Goal: Task Accomplishment & Management: Manage account settings

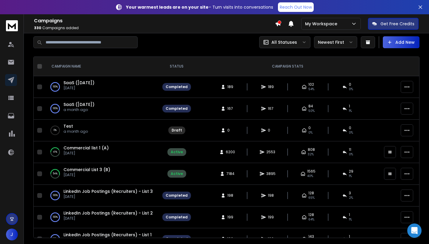
click at [184, 40] on div at bounding box center [129, 42] width 193 height 12
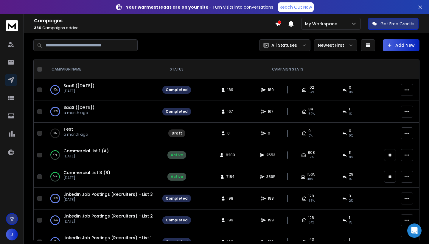
click at [184, 40] on div at bounding box center [129, 45] width 193 height 12
click at [160, 49] on div at bounding box center [129, 45] width 193 height 12
click at [174, 49] on div at bounding box center [129, 45] width 193 height 12
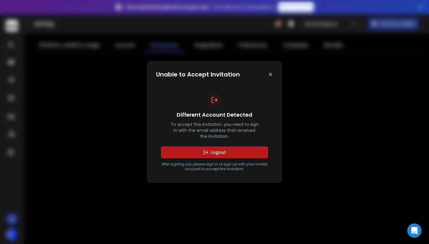
click at [235, 153] on button "Logout" at bounding box center [214, 152] width 107 height 12
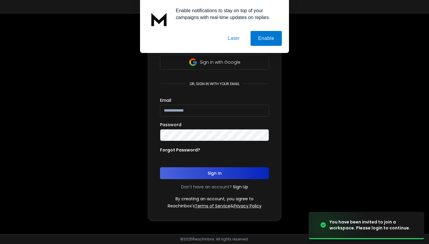
click at [235, 38] on button "Later" at bounding box center [233, 38] width 27 height 15
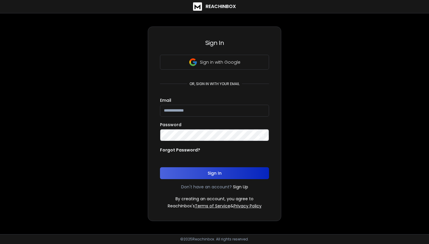
click at [228, 114] on input "email" at bounding box center [214, 111] width 109 height 12
click at [289, 101] on div "Welcome to ReachInbox 10x your leads, meetings and deals. Sign In Sign in with …" at bounding box center [214, 123] width 429 height 197
click at [250, 106] on input "email" at bounding box center [214, 111] width 109 height 12
click at [273, 88] on div "Sign In Sign in with Google or, sign in with your email Email Password Forgot P…" at bounding box center [214, 123] width 133 height 195
click at [202, 109] on input "email" at bounding box center [214, 111] width 109 height 12
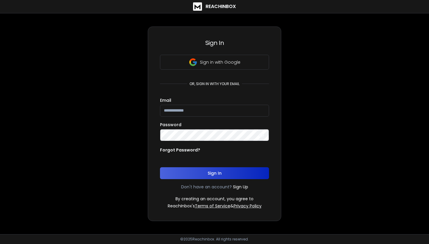
type input "**********"
click at [210, 176] on button "Sign In" at bounding box center [214, 173] width 109 height 12
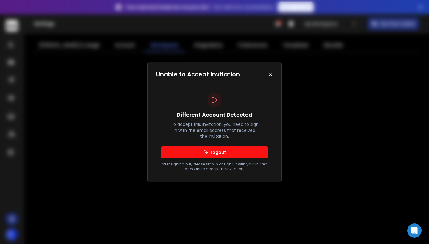
click at [271, 75] on icon at bounding box center [270, 74] width 5 height 5
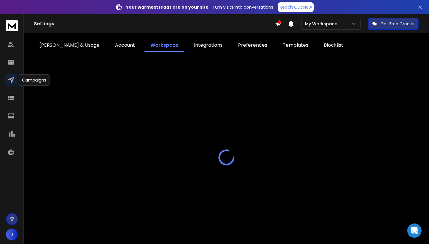
click at [11, 80] on icon at bounding box center [10, 79] width 7 height 7
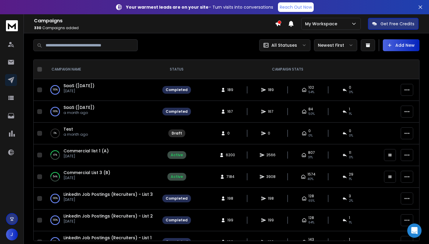
click at [217, 43] on div at bounding box center [129, 45] width 193 height 12
